Goal: Task Accomplishment & Management: Use online tool/utility

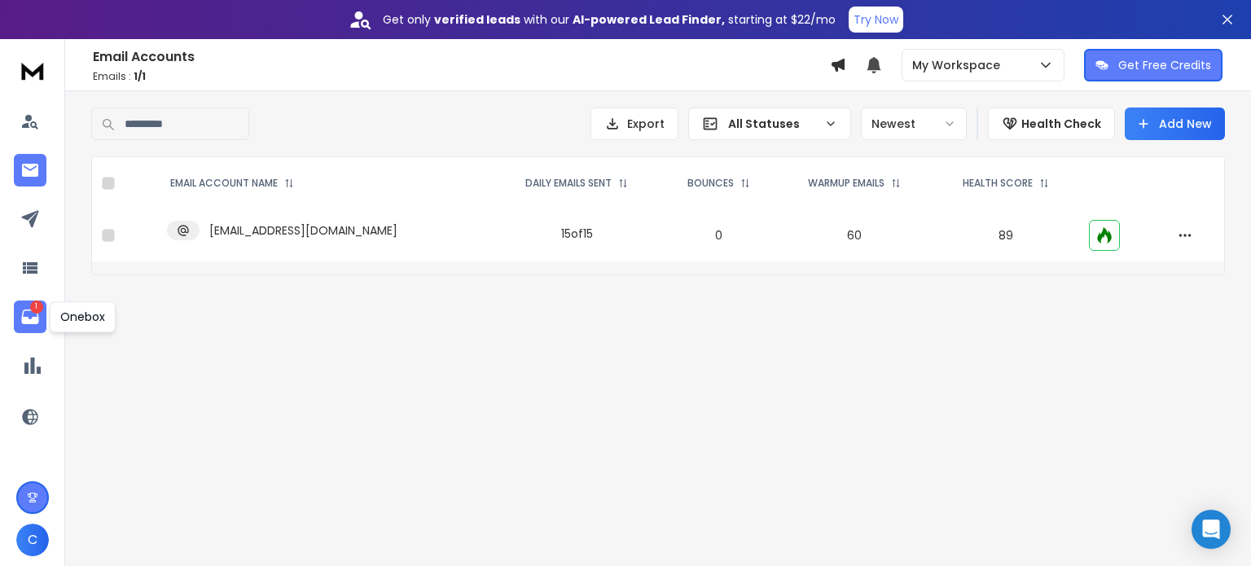
click at [26, 312] on icon at bounding box center [30, 317] width 20 height 20
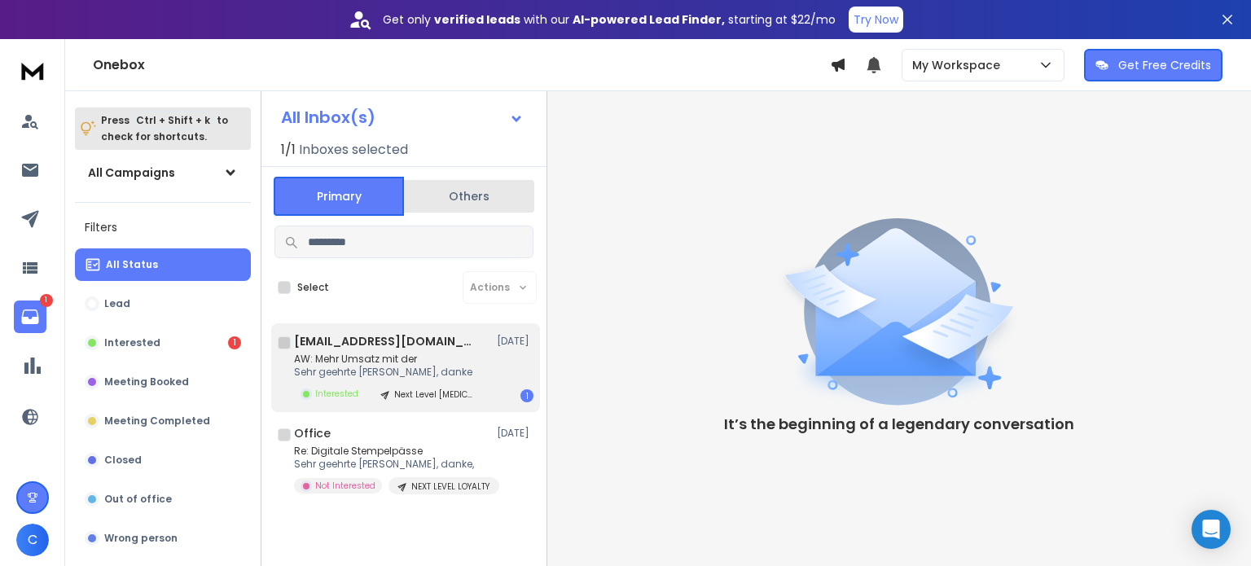
click at [370, 364] on p "AW: Mehr Umsatz mit der" at bounding box center [388, 359] width 188 height 13
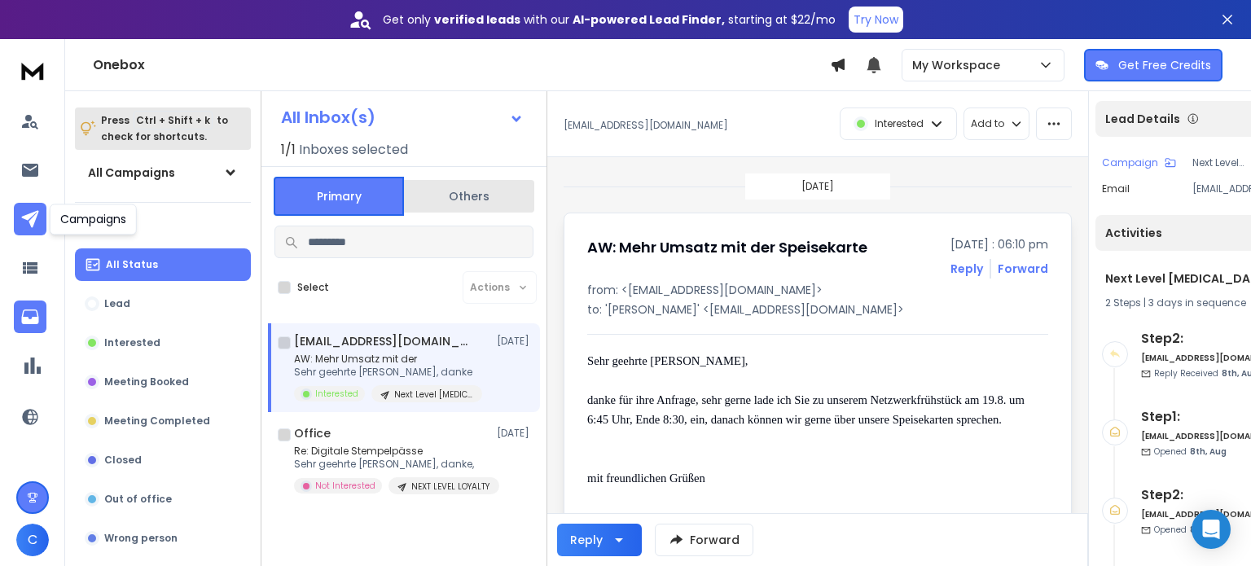
click at [25, 213] on icon at bounding box center [30, 219] width 20 height 20
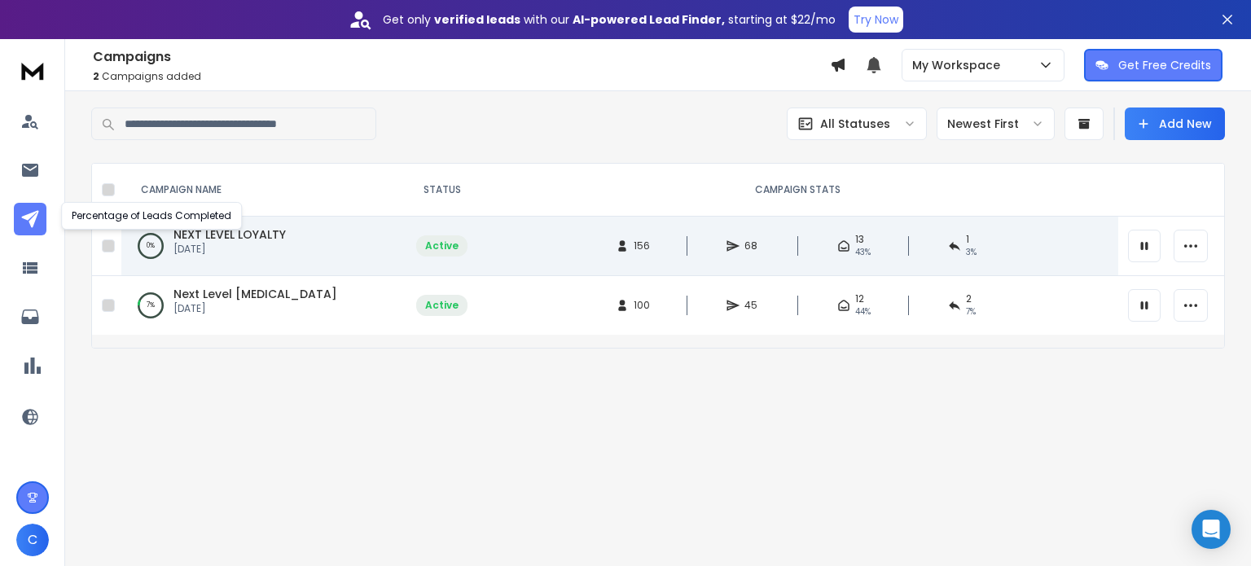
click at [183, 236] on span "NEXT LEVEL LOYALTY" at bounding box center [229, 234] width 112 height 16
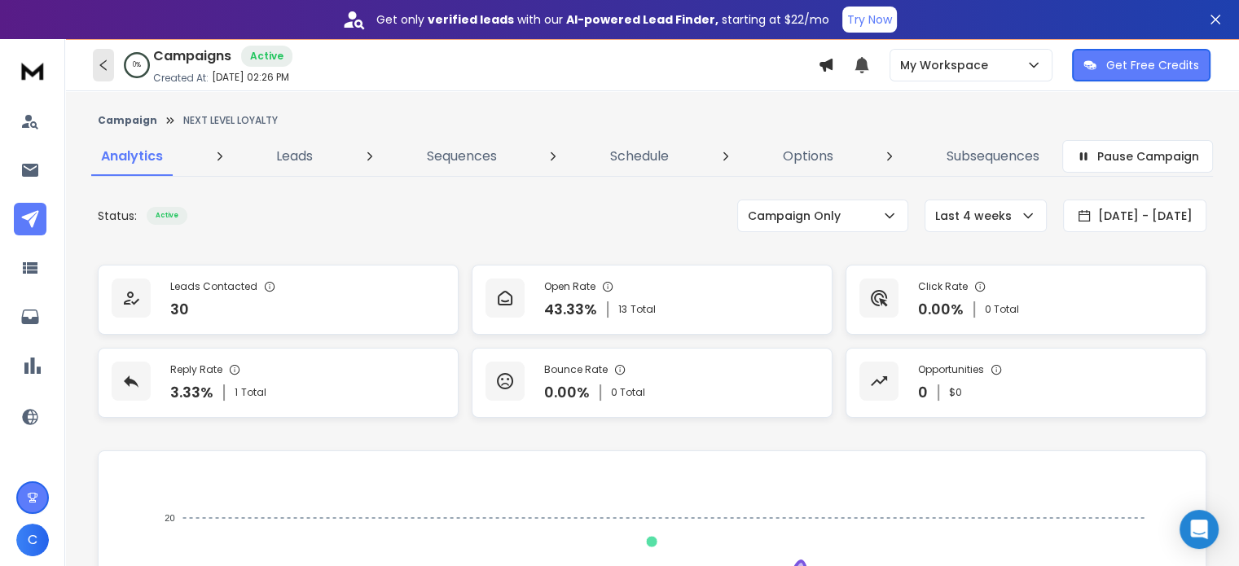
click at [99, 65] on icon at bounding box center [103, 65] width 15 height 15
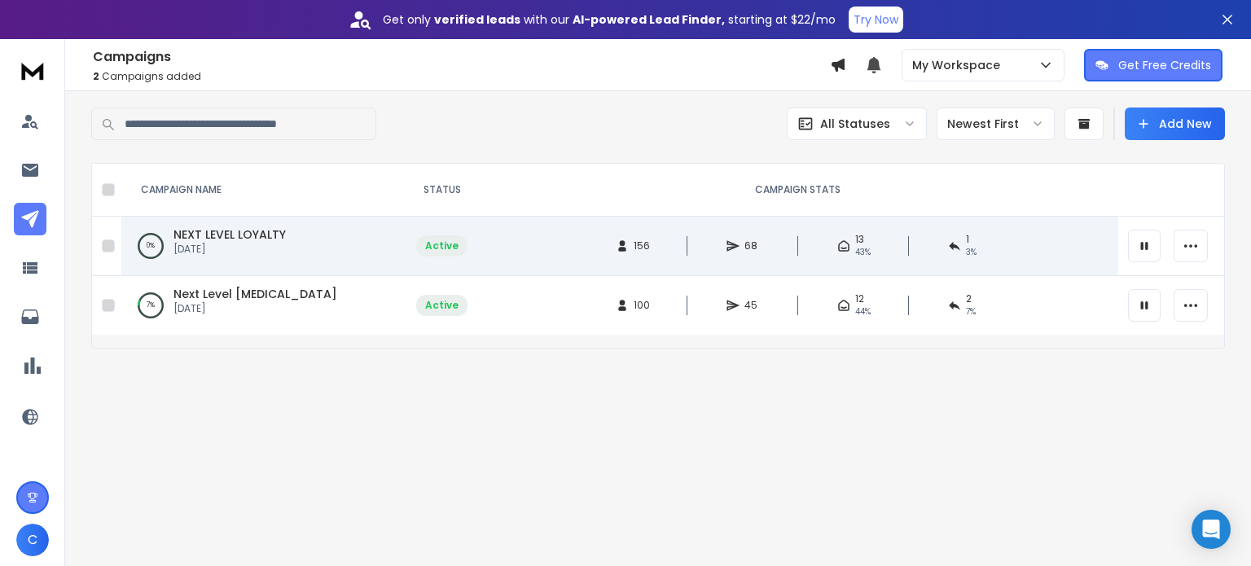
click at [797, 248] on div at bounding box center [797, 246] width 1 height 20
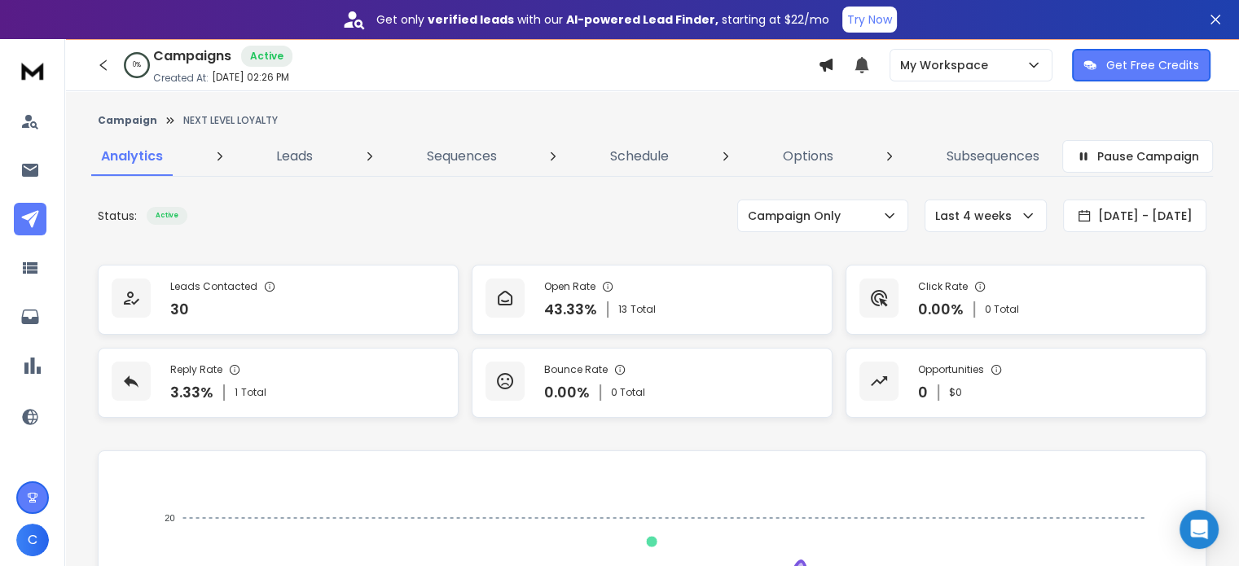
scroll to position [163, 0]
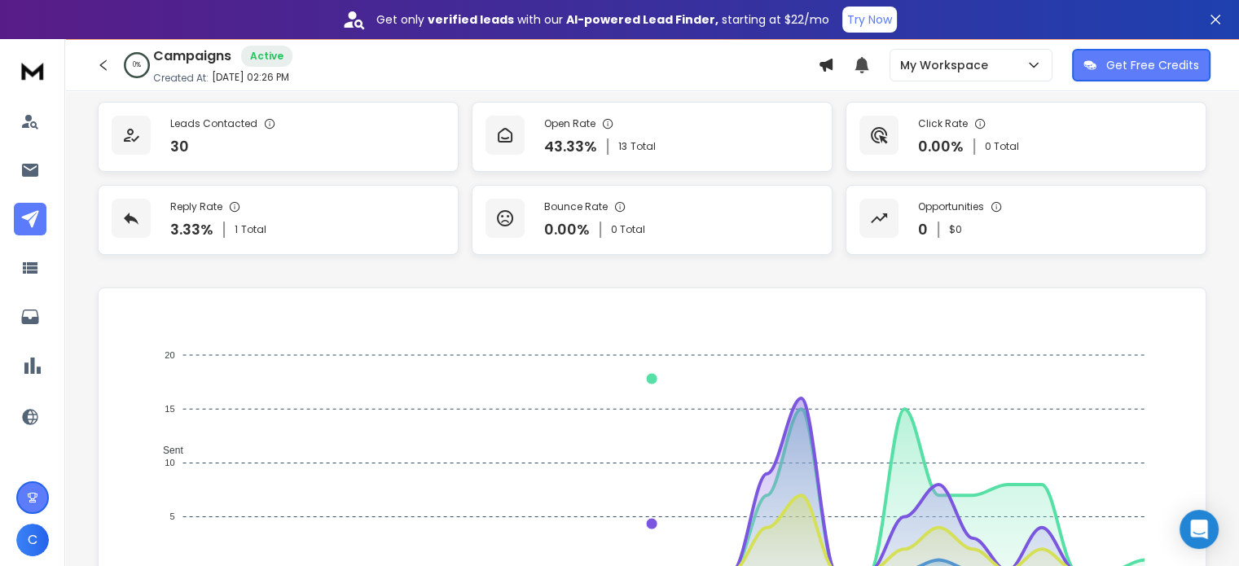
click at [244, 132] on div "Leads Contacted 30" at bounding box center [222, 137] width 105 height 42
